Goal: Task Accomplishment & Management: Use online tool/utility

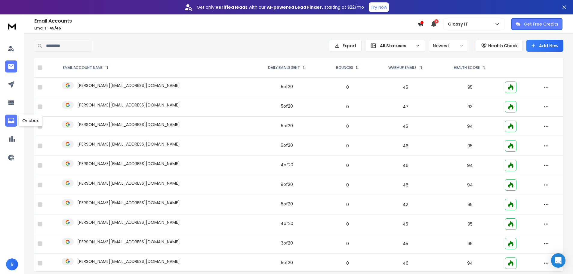
click at [9, 121] on icon at bounding box center [11, 120] width 6 height 5
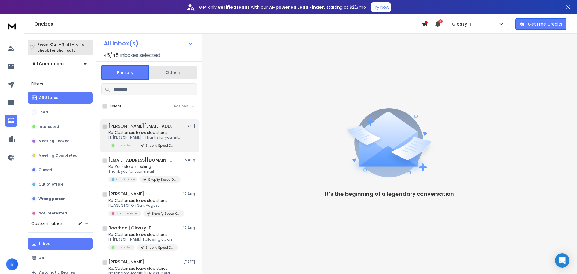
click at [140, 130] on div "[PERSON_NAME][EMAIL_ADDRESS][DOMAIN_NAME] [DATE] Re: Customers leave slow store…" at bounding box center [153, 136] width 88 height 26
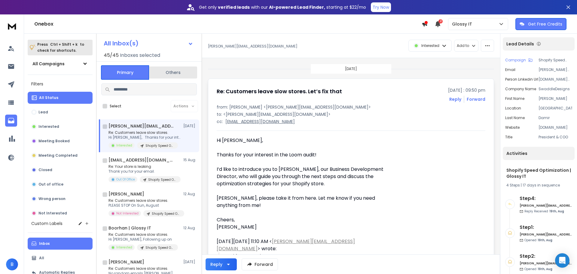
click at [253, 36] on div "[PERSON_NAME][EMAIL_ADDRESS][DOMAIN_NAME] Interested Add to Interested Add to" at bounding box center [351, 46] width 298 height 24
click at [11, 85] on icon at bounding box center [11, 84] width 7 height 7
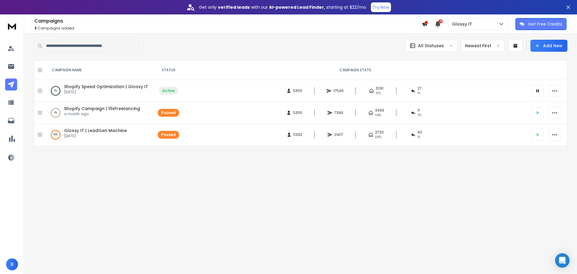
click at [216, 44] on div at bounding box center [167, 46] width 267 height 12
click at [441, 26] on icon at bounding box center [437, 24] width 5 height 6
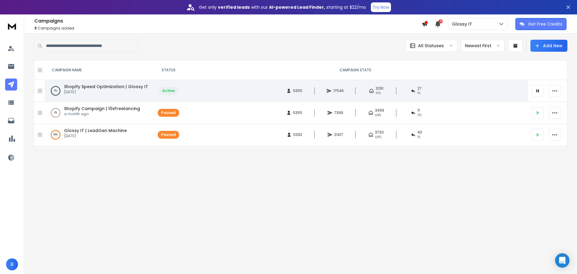
click at [211, 85] on td "5355 17546 3291 61 % 27 1 %" at bounding box center [355, 91] width 345 height 22
